Goal: Task Accomplishment & Management: Use online tool/utility

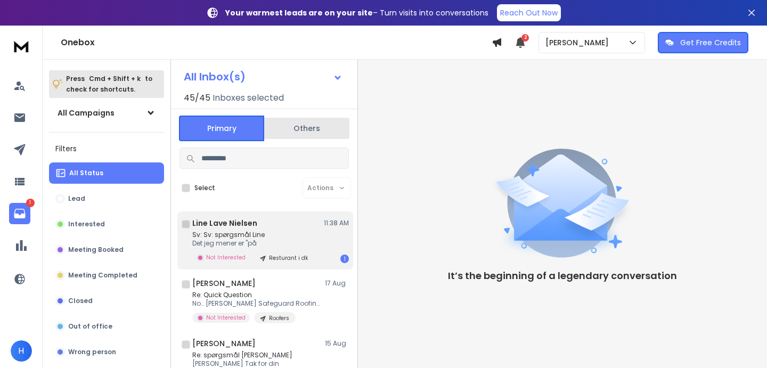
click at [242, 237] on p "Sv: Sv: spørgsmål Line" at bounding box center [253, 235] width 122 height 9
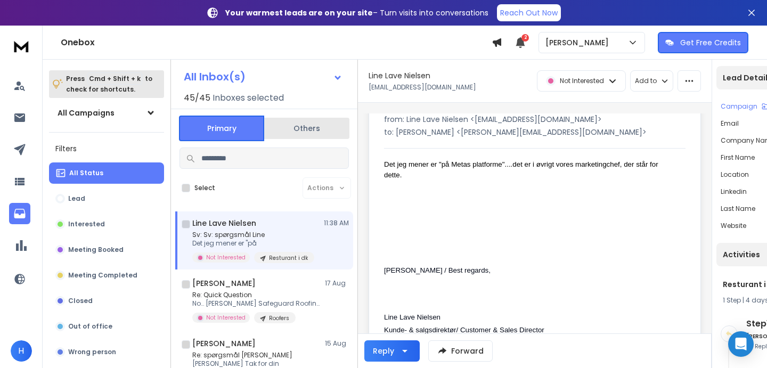
scroll to position [46, 0]
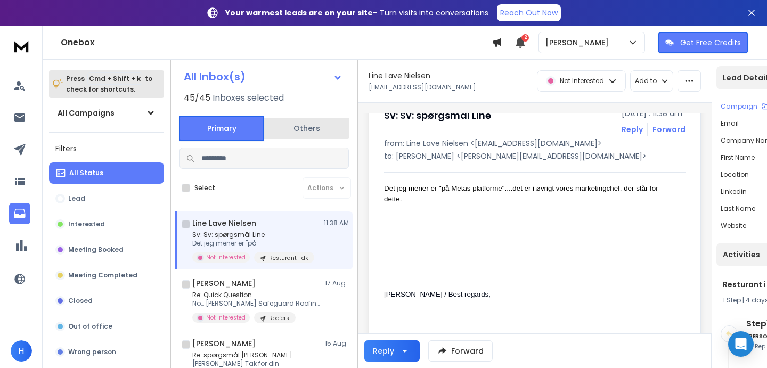
click at [388, 347] on div "Reply" at bounding box center [383, 351] width 21 height 11
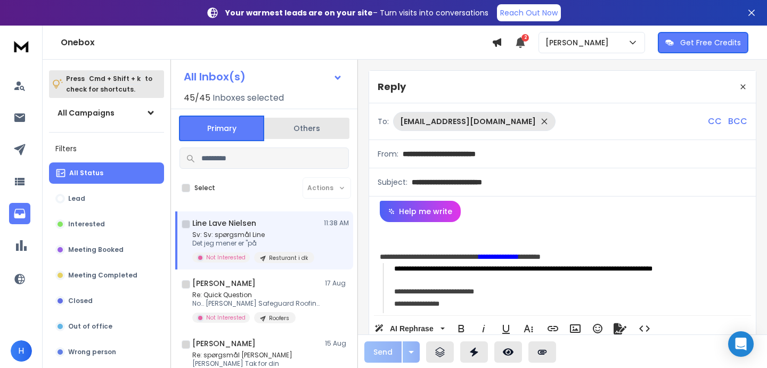
scroll to position [0, 0]
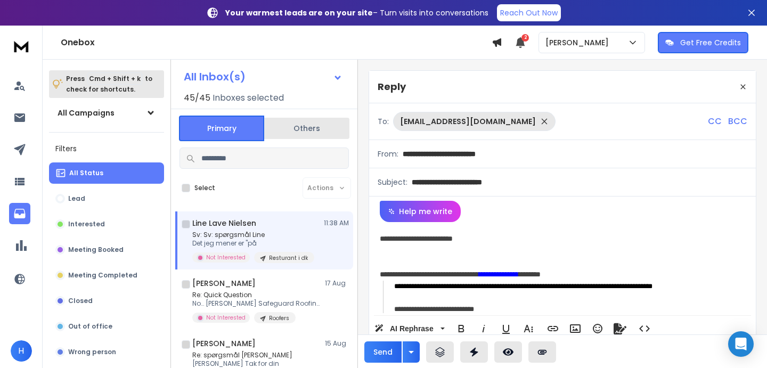
click at [383, 351] on button "Send" at bounding box center [382, 352] width 37 height 21
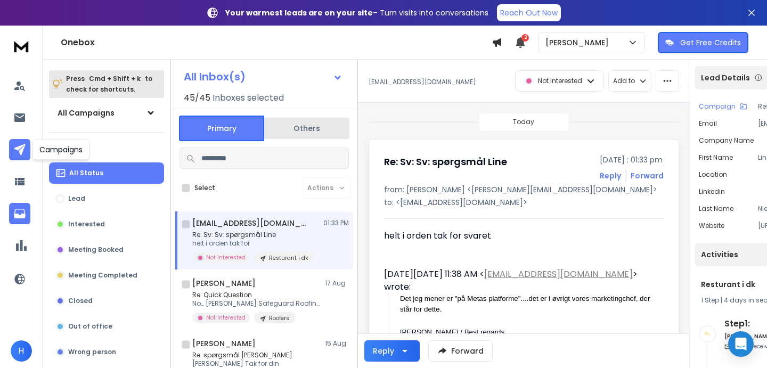
click at [13, 150] on icon at bounding box center [19, 149] width 13 height 13
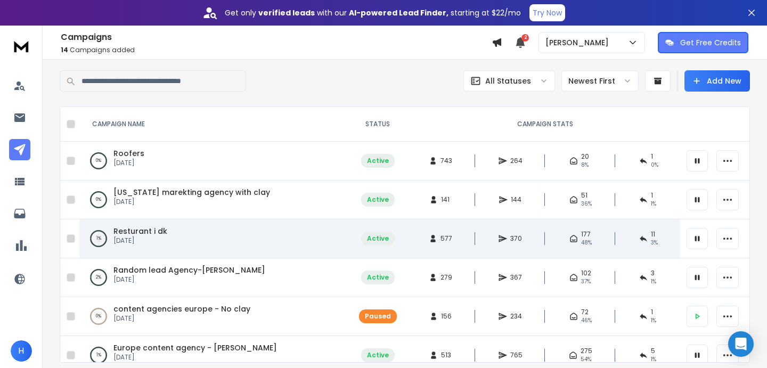
click at [256, 233] on div "1 % Resturant i dk 4 days ago" at bounding box center [212, 239] width 245 height 26
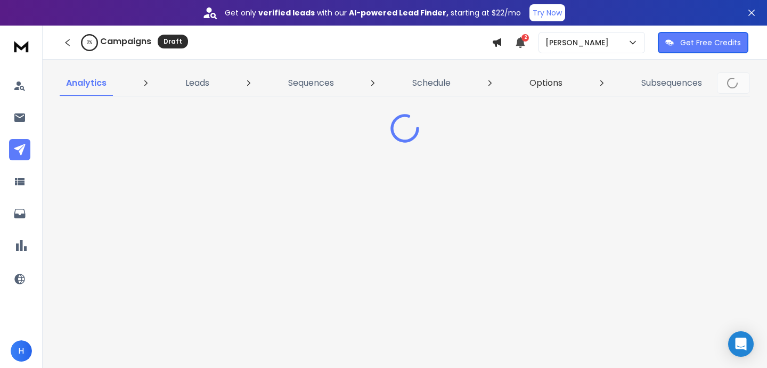
click at [544, 86] on p "Options" at bounding box center [546, 83] width 33 height 13
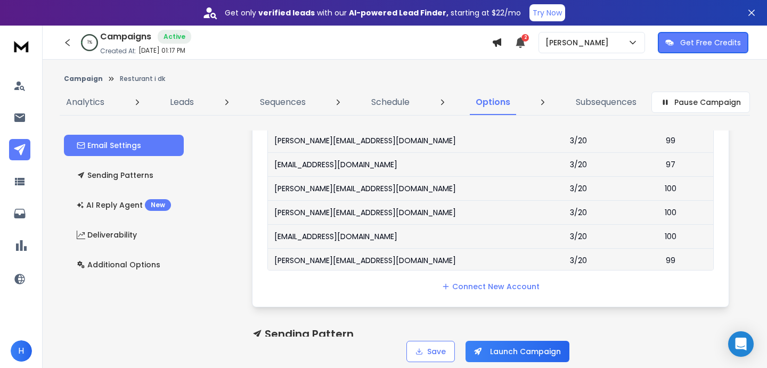
scroll to position [533, 0]
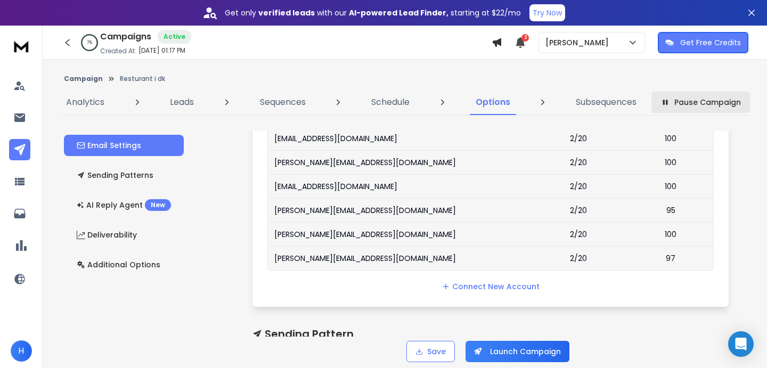
click at [687, 100] on button "Pause Campaign" at bounding box center [701, 102] width 99 height 21
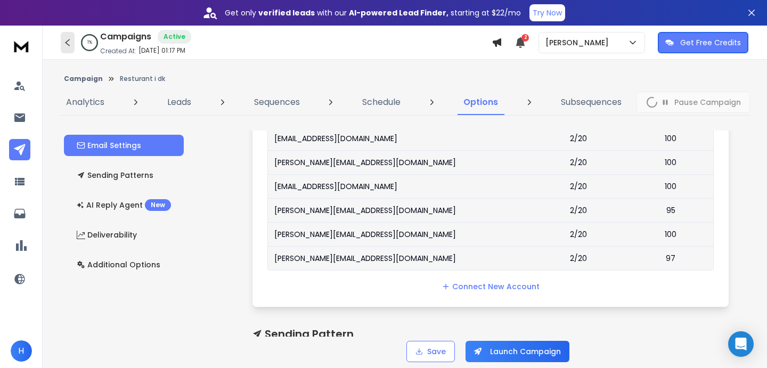
click at [73, 48] on button at bounding box center [68, 42] width 14 height 21
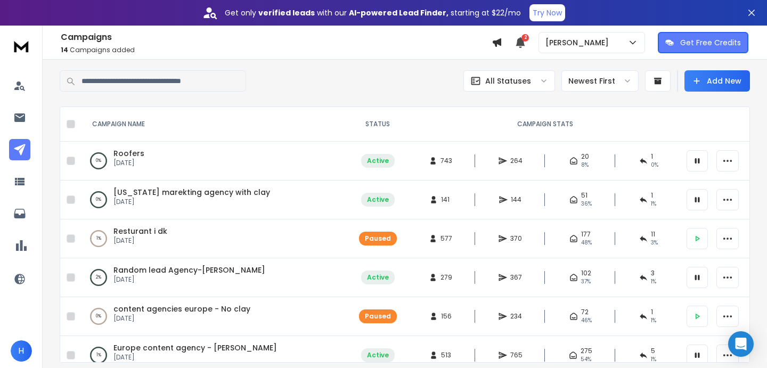
click at [697, 80] on icon at bounding box center [697, 81] width 6 height 6
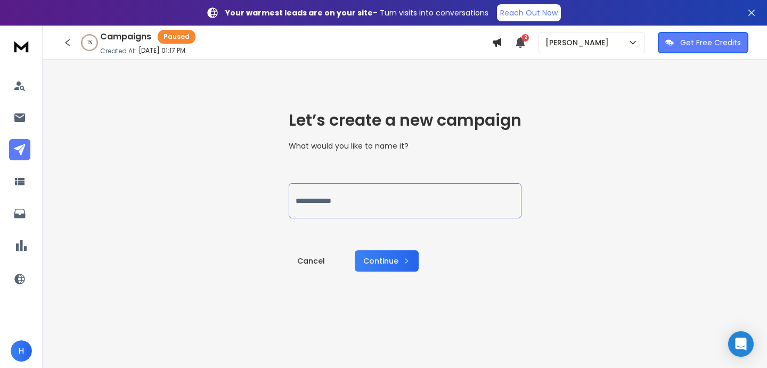
click at [322, 199] on input at bounding box center [405, 200] width 233 height 35
type input "**********"
click at [387, 258] on button "Continue" at bounding box center [387, 260] width 64 height 21
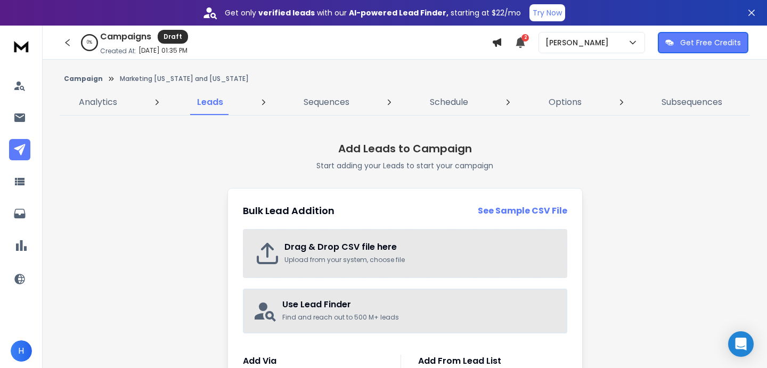
click at [147, 80] on p "Marketing alaska and washington" at bounding box center [184, 79] width 129 height 9
click at [379, 241] on h2 "Drag & Drop CSV file here" at bounding box center [420, 247] width 271 height 13
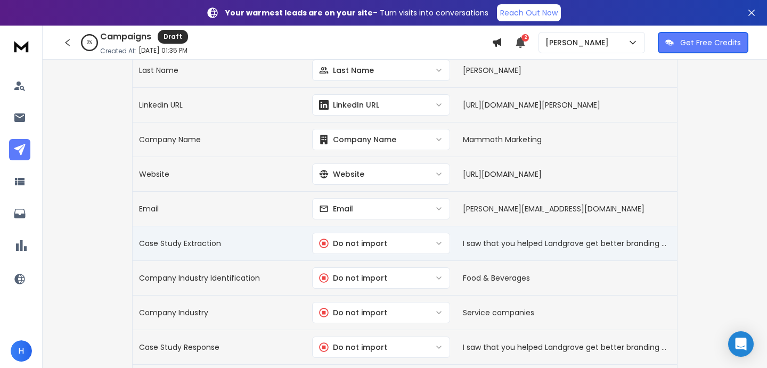
scroll to position [336, 0]
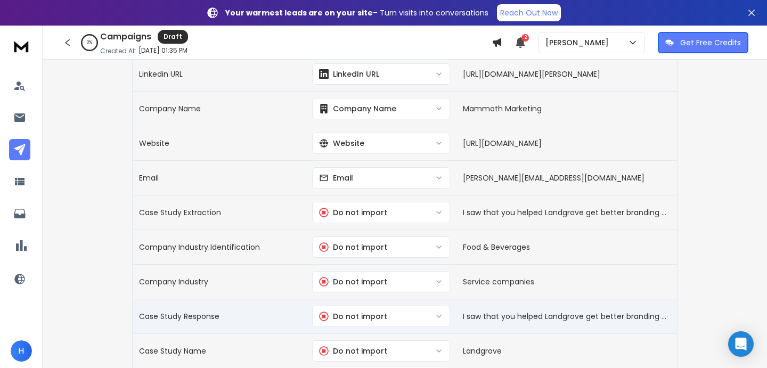
click at [371, 323] on button "Do not import" at bounding box center [381, 316] width 138 height 21
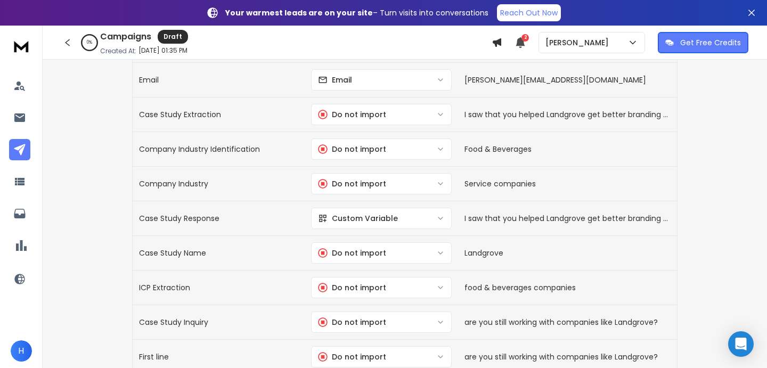
scroll to position [436, 0]
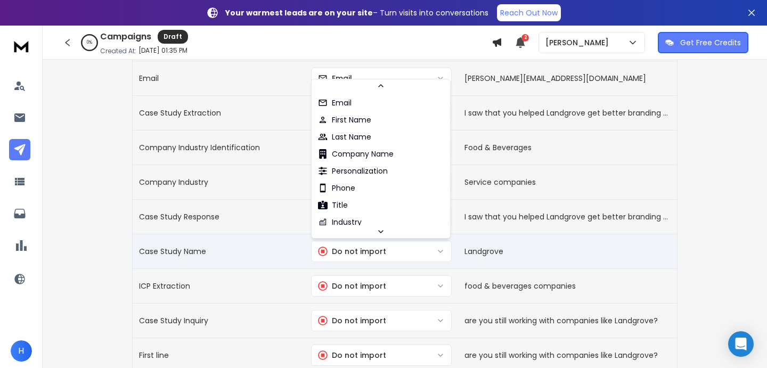
click at [399, 249] on button "Do not import" at bounding box center [381, 251] width 141 height 21
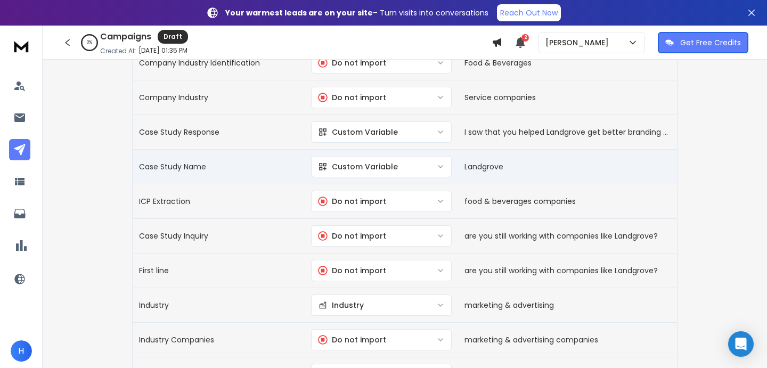
scroll to position [523, 0]
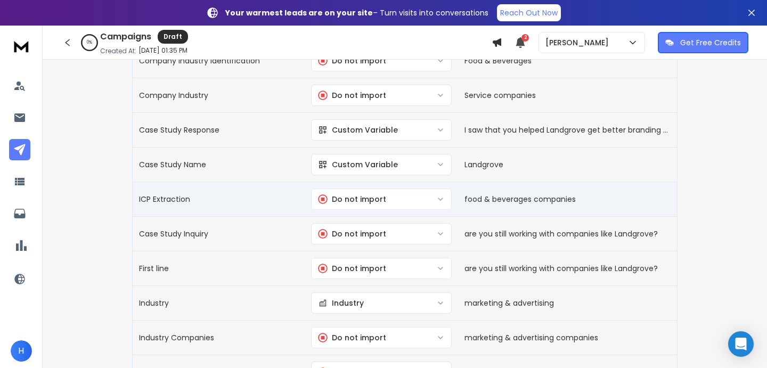
click at [384, 193] on button "Do not import" at bounding box center [381, 199] width 141 height 21
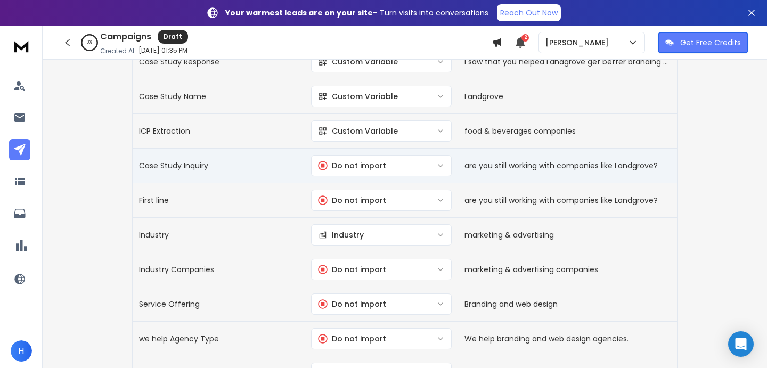
scroll to position [594, 0]
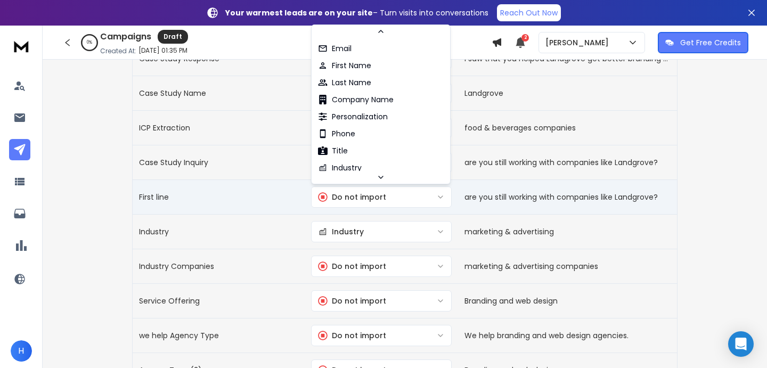
click at [391, 201] on button "Do not import" at bounding box center [381, 196] width 141 height 21
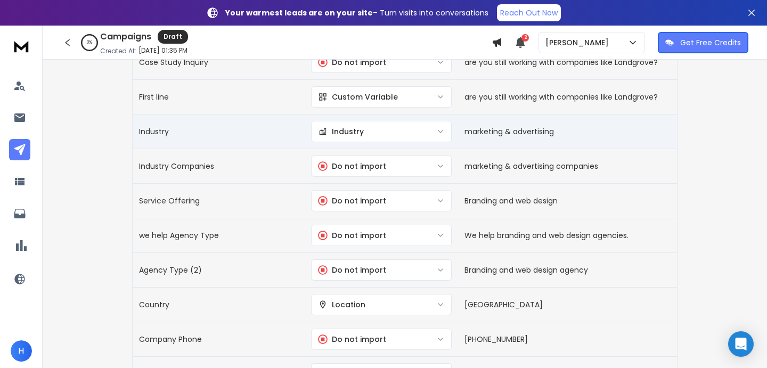
scroll to position [697, 0]
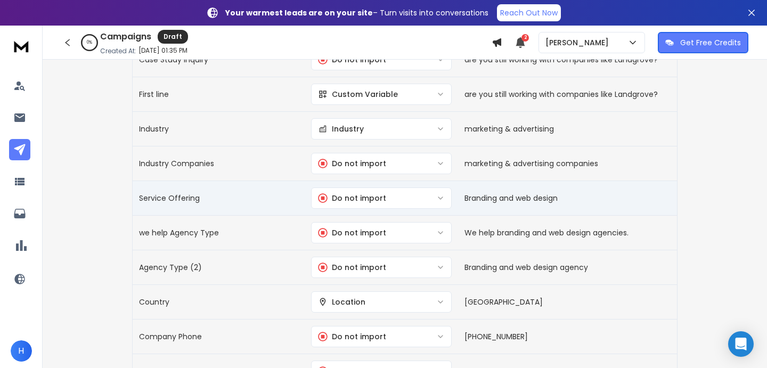
click at [378, 206] on button "Do not import" at bounding box center [381, 198] width 141 height 21
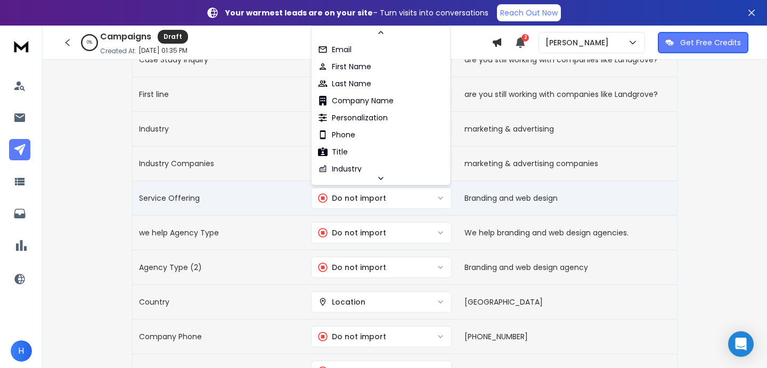
scroll to position [108, 0]
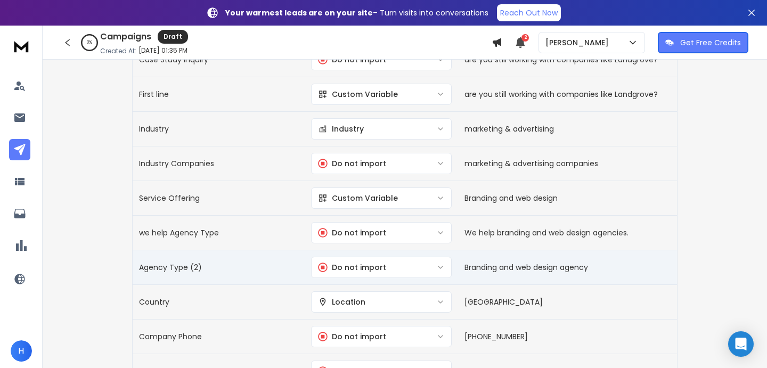
click at [362, 264] on div "Do not import" at bounding box center [352, 267] width 68 height 11
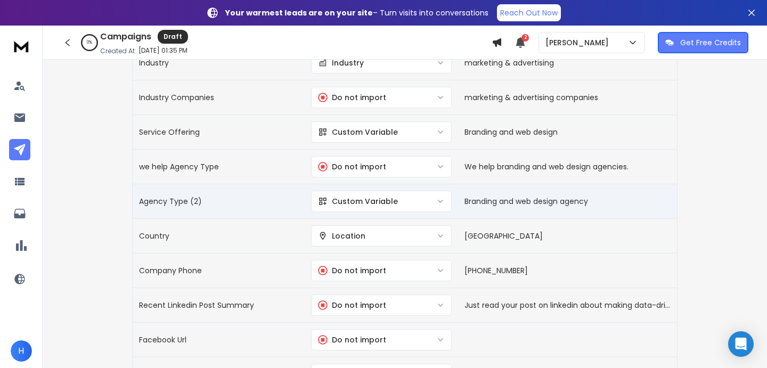
scroll to position [774, 0]
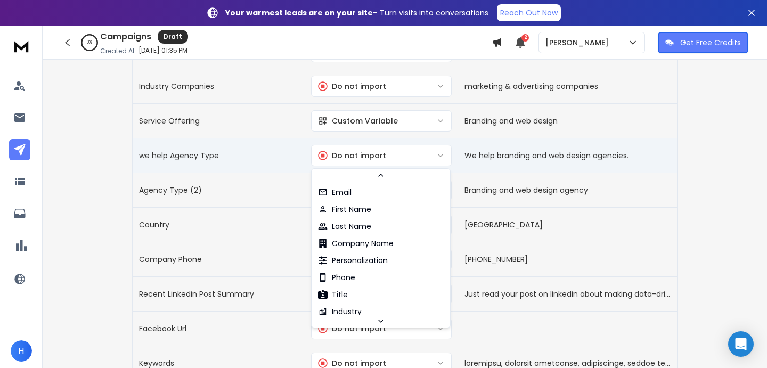
click at [390, 146] on button "Do not import" at bounding box center [381, 155] width 141 height 21
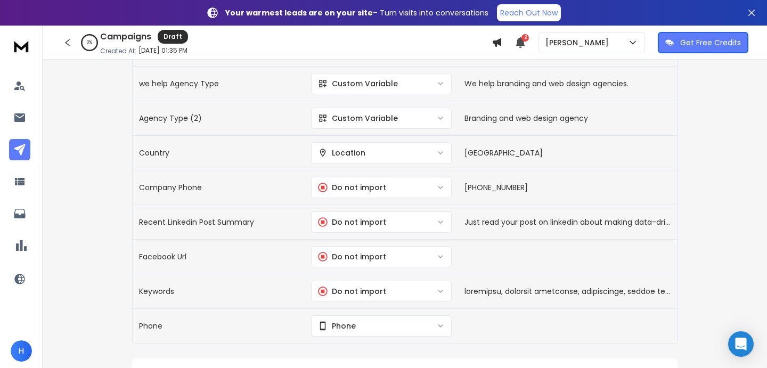
scroll to position [867, 0]
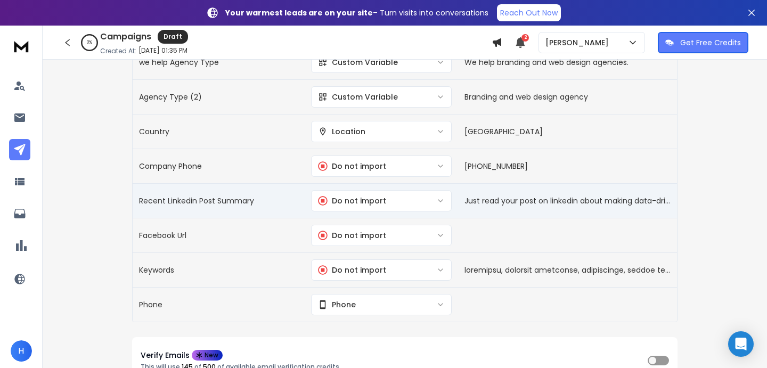
click at [391, 200] on button "Do not import" at bounding box center [381, 200] width 141 height 21
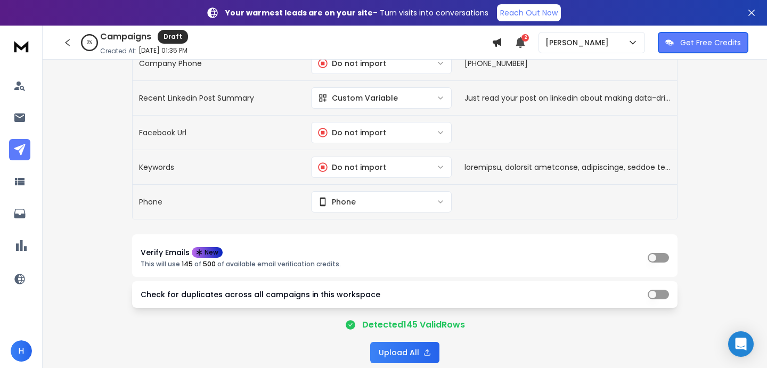
scroll to position [971, 0]
click at [399, 350] on button "Upload All" at bounding box center [404, 351] width 69 height 21
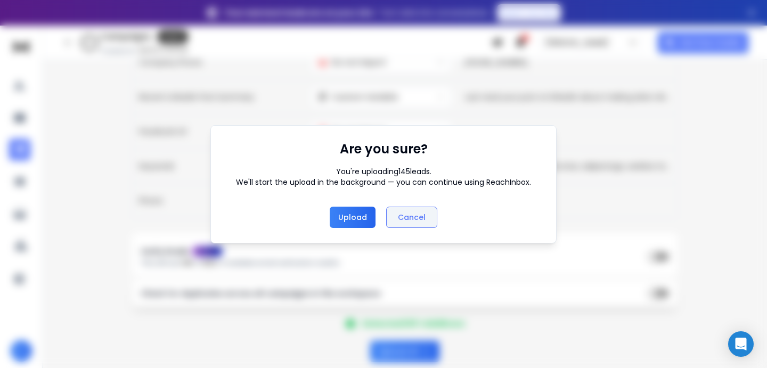
click at [366, 219] on button "Upload" at bounding box center [353, 217] width 46 height 21
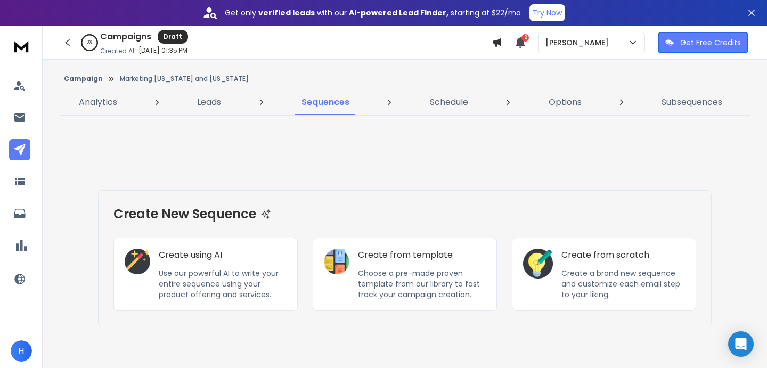
click at [555, 265] on div "Create from scratch Create a brand new sequence and customize each email step t…" at bounding box center [604, 275] width 184 height 74
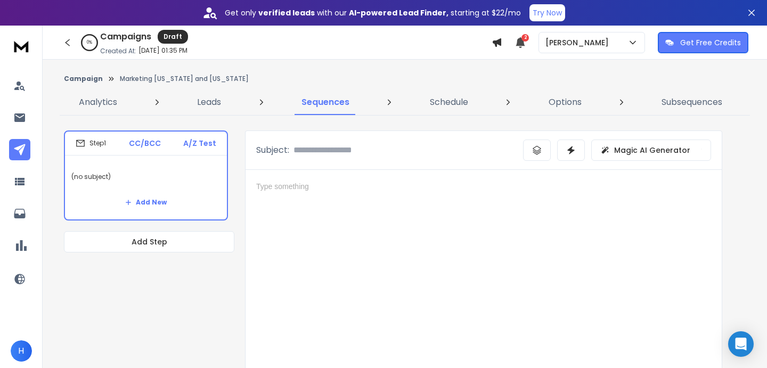
click at [336, 155] on input at bounding box center [403, 150] width 219 height 13
click at [322, 185] on div at bounding box center [483, 187] width 455 height 12
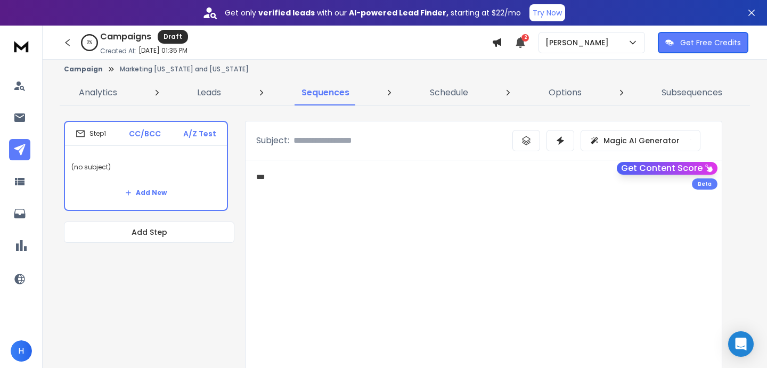
scroll to position [53, 0]
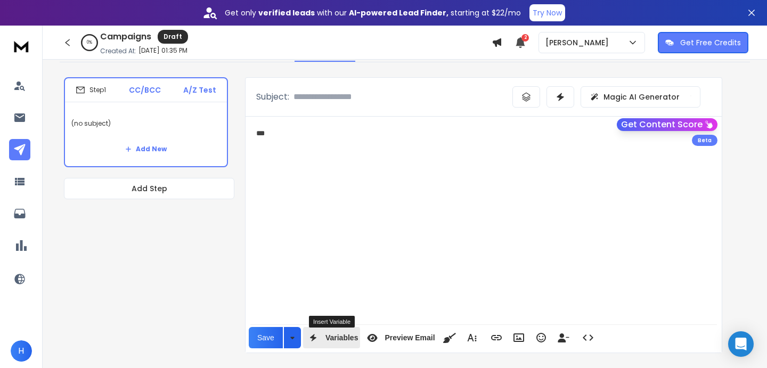
click at [346, 338] on span "Variables" at bounding box center [341, 338] width 37 height 9
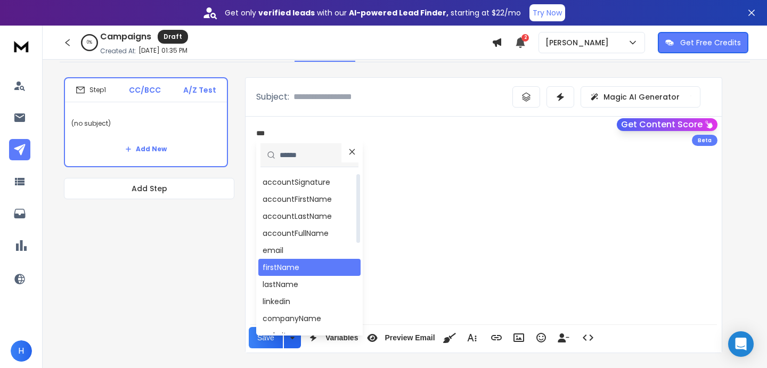
click at [306, 267] on div "firstName" at bounding box center [309, 267] width 102 height 17
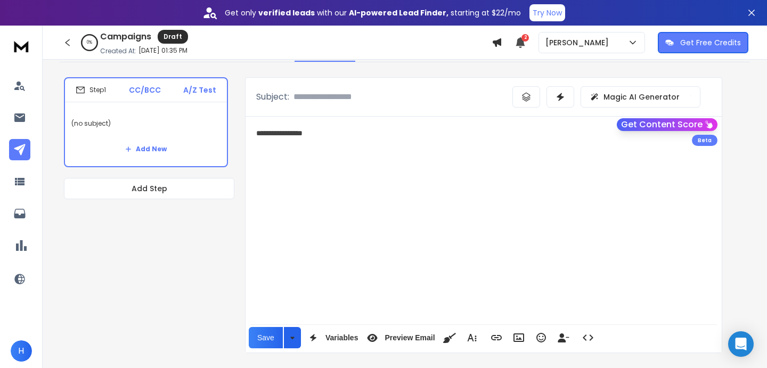
click at [347, 164] on div "**********" at bounding box center [484, 220] width 476 height 206
